Goal: Check status: Check status

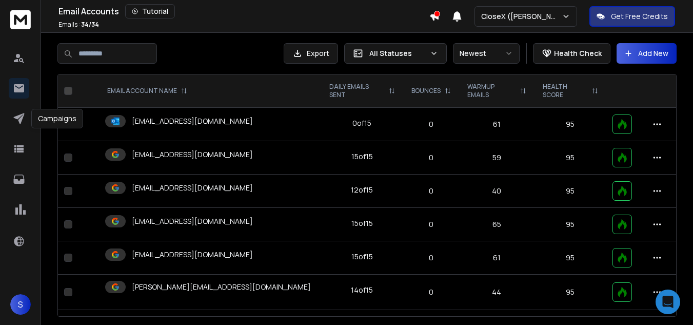
drag, startPoint x: 22, startPoint y: 114, endPoint x: 72, endPoint y: 114, distance: 50.8
click at [21, 114] on icon at bounding box center [19, 118] width 12 height 12
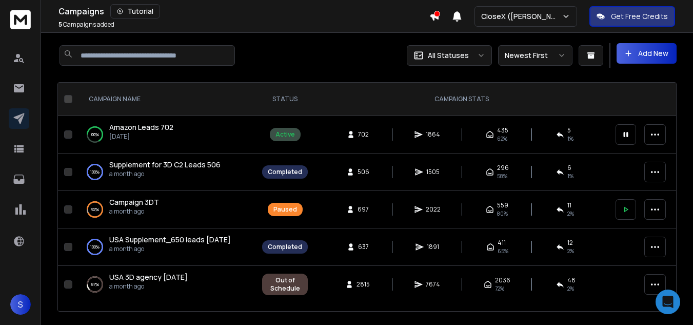
click at [241, 132] on div "66 % Amazon Leads 702 2 days ago" at bounding box center [166, 134] width 159 height 25
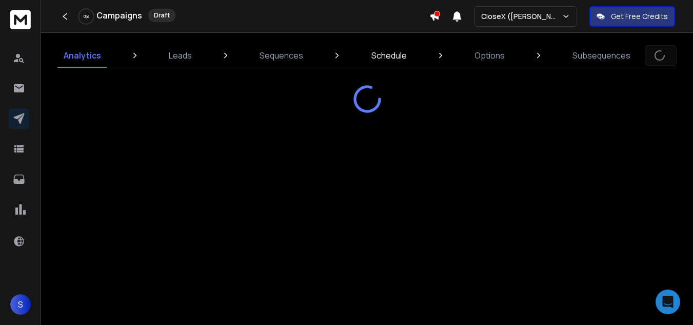
click at [390, 55] on p "Schedule" at bounding box center [389, 55] width 35 height 12
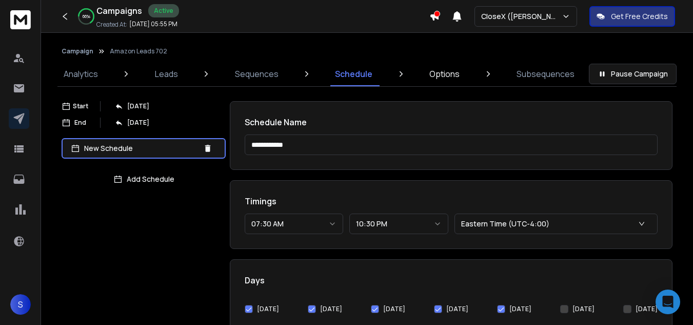
click at [449, 64] on link "Options" at bounding box center [444, 74] width 43 height 25
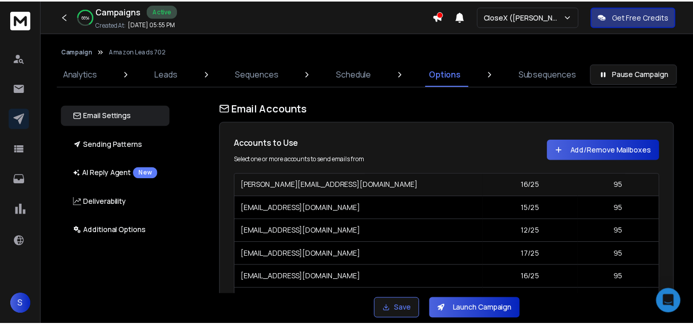
scroll to position [359, 0]
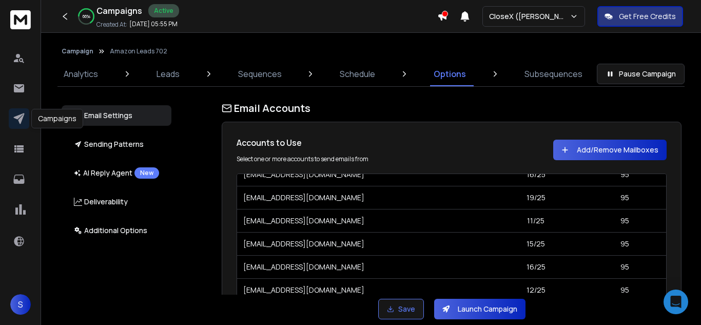
click at [18, 118] on icon at bounding box center [18, 118] width 11 height 11
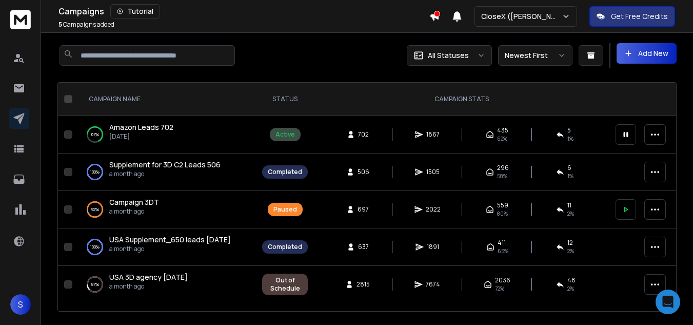
click at [158, 143] on div "Amazon Leads 702 2 days ago" at bounding box center [141, 134] width 64 height 25
click at [219, 140] on div "35 % Amazon Leads 702 [DATE]" at bounding box center [166, 134] width 159 height 25
